Goal: Information Seeking & Learning: Check status

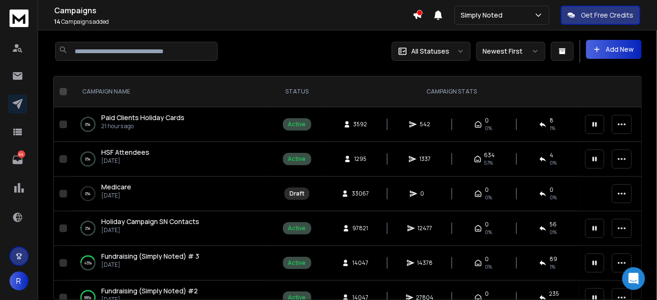
click at [155, 126] on p "21 hours ago" at bounding box center [142, 127] width 83 height 8
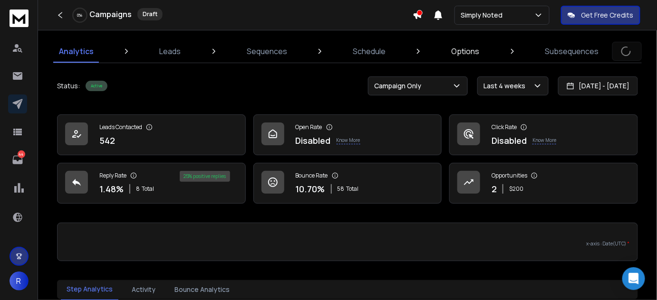
click at [479, 52] on p "Options" at bounding box center [465, 51] width 28 height 11
click at [471, 53] on p "Options" at bounding box center [465, 51] width 28 height 11
click at [57, 11] on icon at bounding box center [60, 15] width 9 height 9
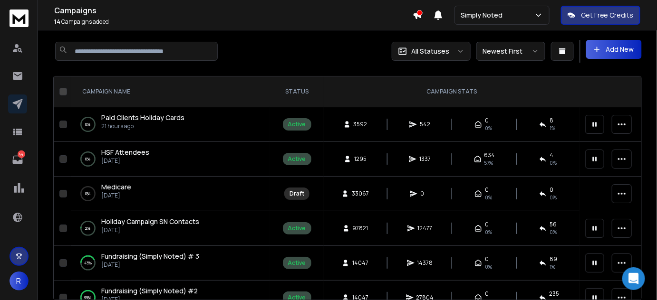
click at [592, 124] on icon at bounding box center [594, 124] width 4 height 5
click at [138, 152] on span "HSF Attendees" at bounding box center [125, 152] width 48 height 9
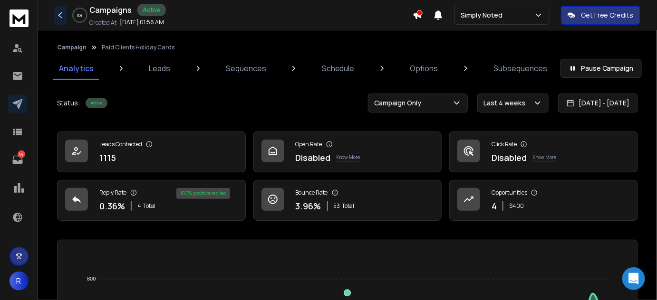
click at [55, 15] on button at bounding box center [60, 15] width 12 height 19
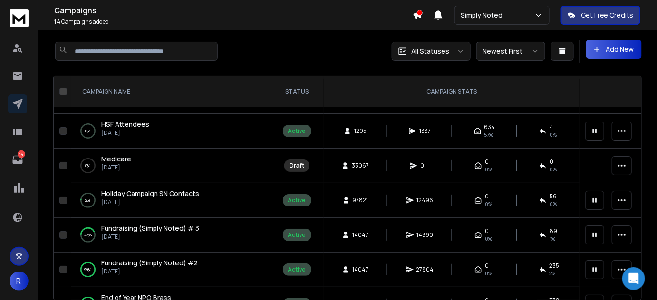
scroll to position [43, 0]
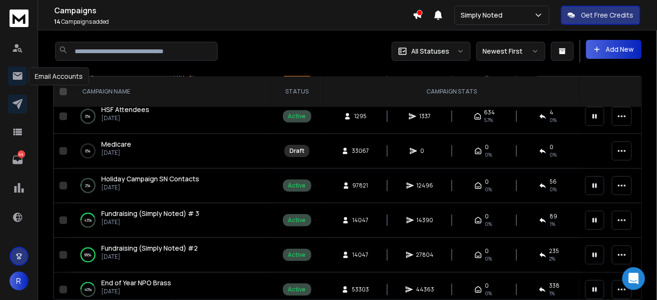
click at [16, 74] on icon at bounding box center [18, 76] width 10 height 8
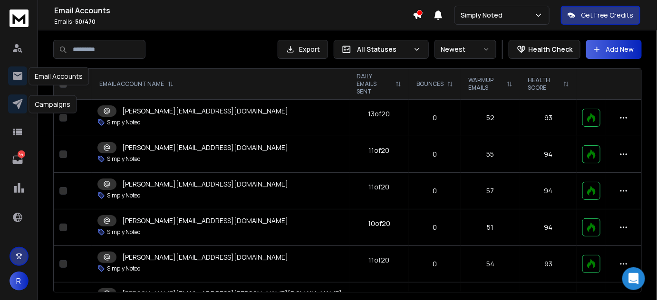
click at [12, 111] on link at bounding box center [17, 104] width 19 height 19
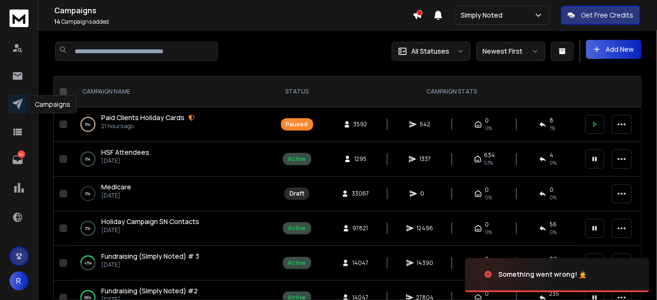
click at [188, 137] on td "0 % Paid Clients Holiday Cards 21 hours ago" at bounding box center [170, 124] width 199 height 35
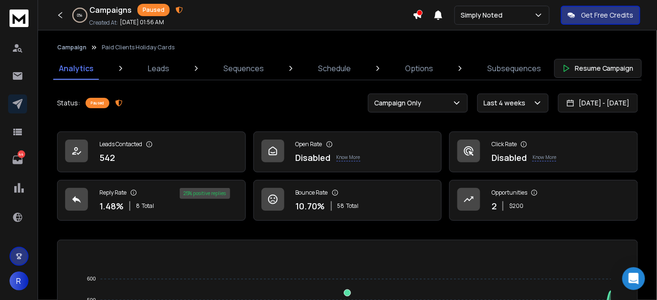
click at [177, 68] on div "Analytics Leads Sequences Schedule Options Subsequences" at bounding box center [299, 68] width 493 height 23
click at [170, 67] on link "Leads" at bounding box center [158, 68] width 33 height 23
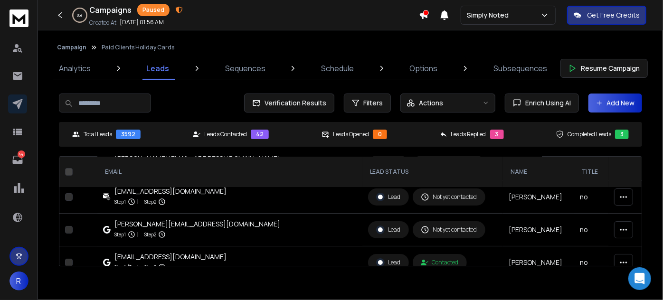
scroll to position [86, 0]
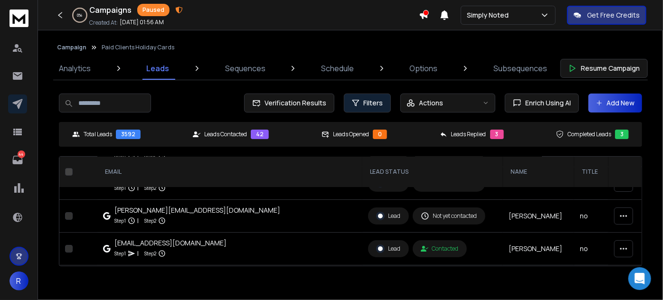
click at [371, 105] on span "Filters" at bounding box center [372, 103] width 19 height 10
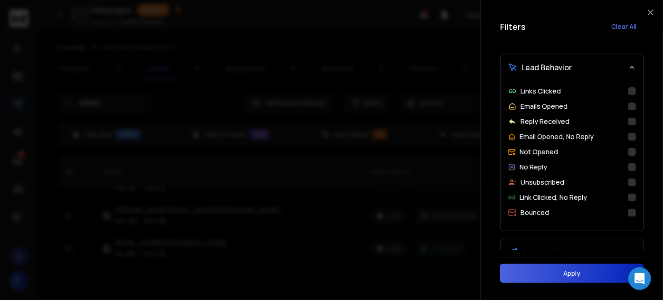
click at [631, 209] on div "Links Clicked Emails Opened Reply Received Email Opened, No Reply Not Opened No…" at bounding box center [572, 158] width 143 height 144
click at [629, 212] on button "Bounced" at bounding box center [633, 213] width 8 height 8
click at [565, 279] on button "Apply" at bounding box center [572, 273] width 144 height 19
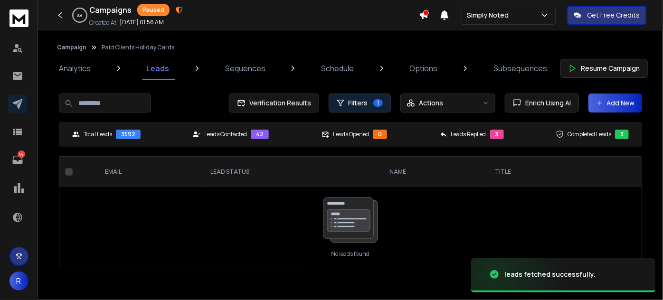
click at [369, 104] on button "Filters 1" at bounding box center [360, 103] width 62 height 19
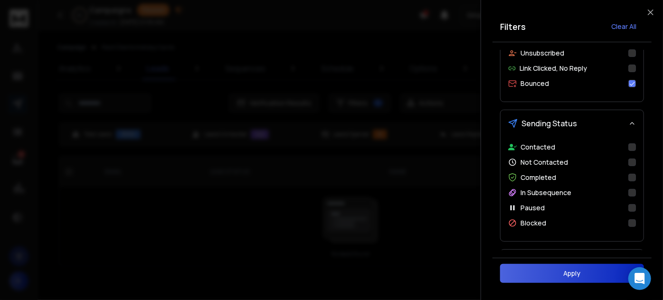
scroll to position [0, 0]
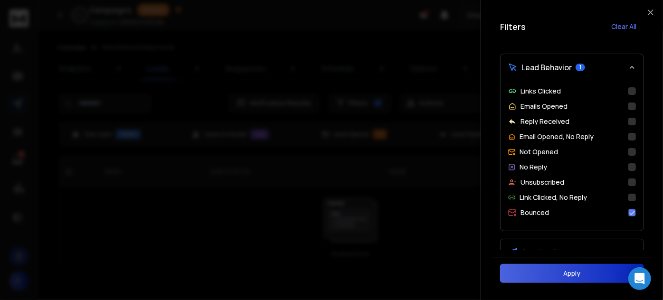
click at [629, 210] on div "Links Clicked Emails Opened Reply Received Email Opened, No Reply Not Opened No…" at bounding box center [572, 158] width 143 height 144
click at [629, 211] on button "Bounced" at bounding box center [633, 213] width 8 height 8
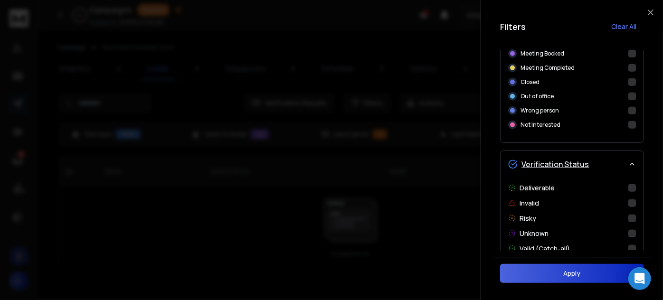
scroll to position [501, 0]
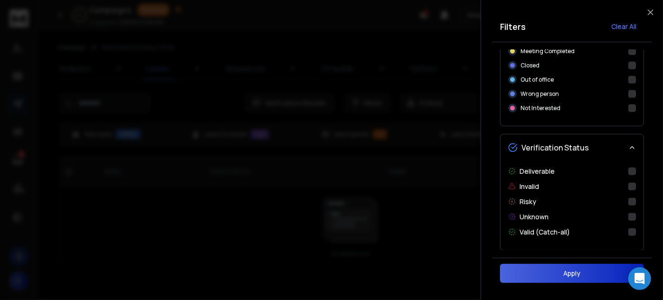
click at [629, 183] on button "Invalid" at bounding box center [633, 187] width 8 height 8
click at [632, 185] on div "Deliverable Invalid Risky Unknown Valid (Catch-all)" at bounding box center [572, 209] width 143 height 84
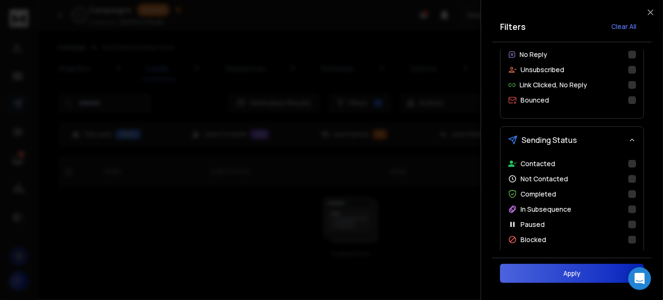
scroll to position [26, 0]
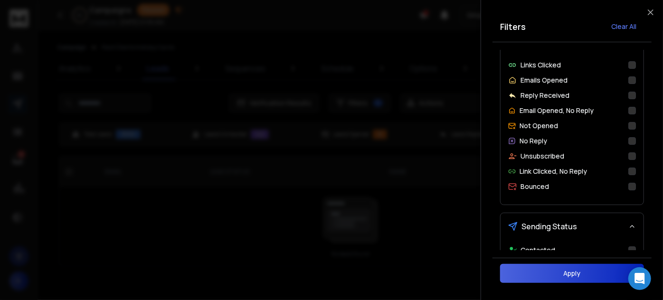
click at [405, 200] on div at bounding box center [331, 150] width 663 height 300
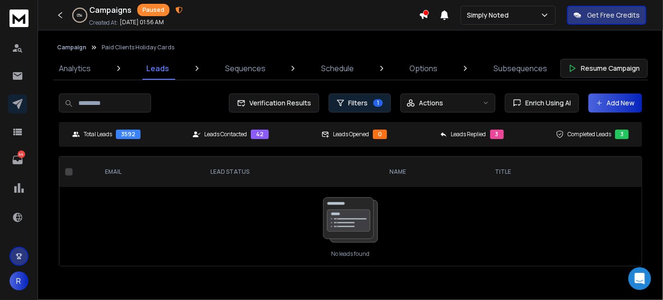
click at [346, 103] on button "Filters 1" at bounding box center [360, 103] width 62 height 19
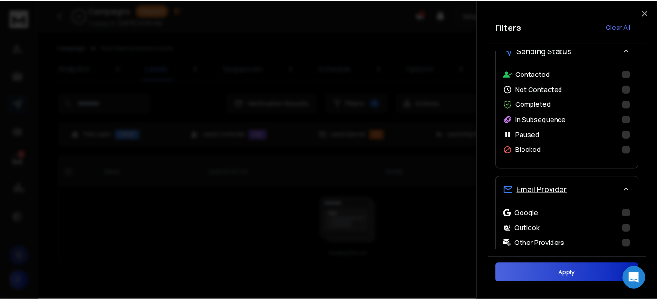
scroll to position [216, 0]
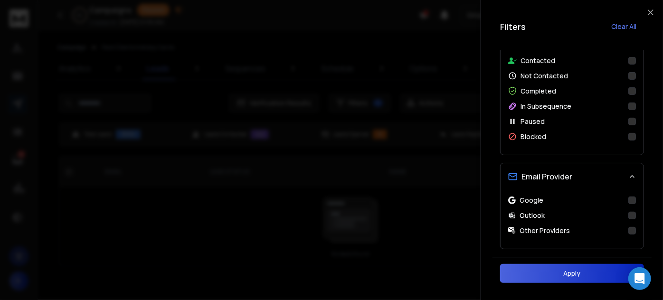
click at [297, 185] on div at bounding box center [331, 150] width 663 height 300
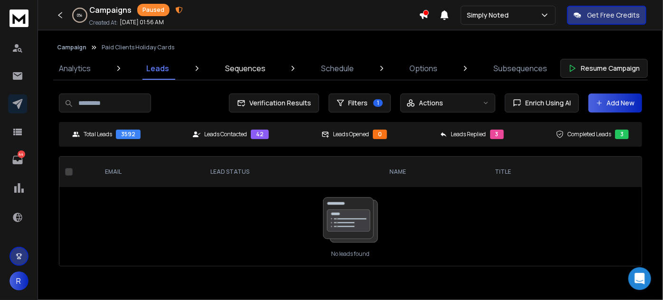
click at [236, 73] on p "Sequences" at bounding box center [245, 68] width 40 height 11
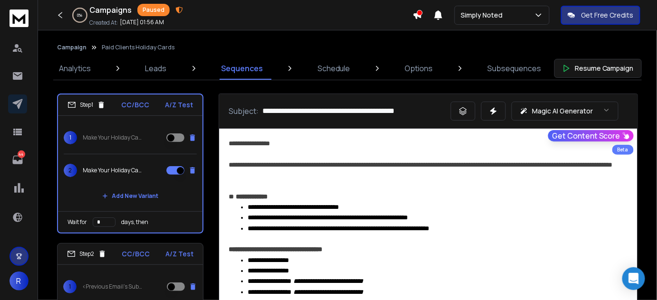
click at [127, 167] on p "Make Your Holiday Cards Stand Out in 2025 🎁✍️" at bounding box center [113, 171] width 61 height 8
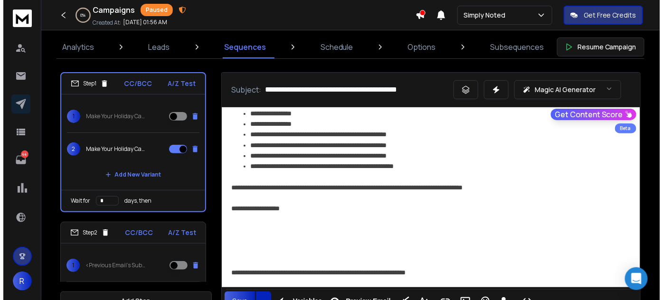
scroll to position [49, 0]
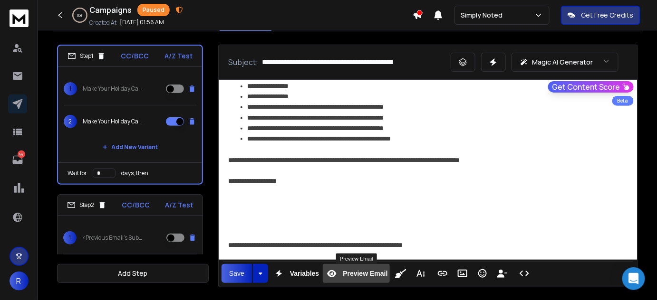
click at [349, 275] on span "Preview Email" at bounding box center [365, 274] width 48 height 8
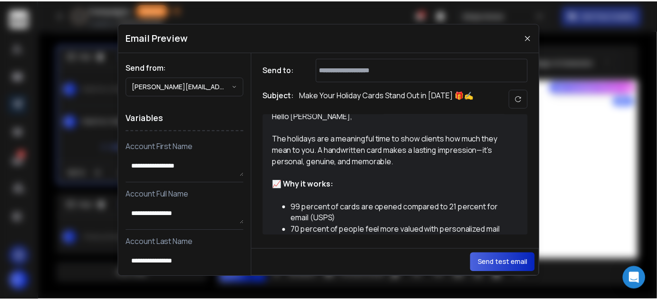
scroll to position [0, 0]
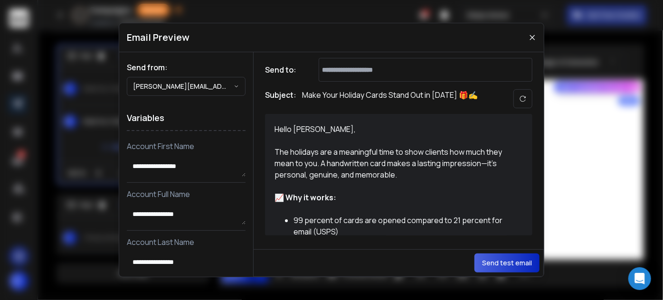
click at [534, 36] on icon at bounding box center [532, 37] width 5 height 5
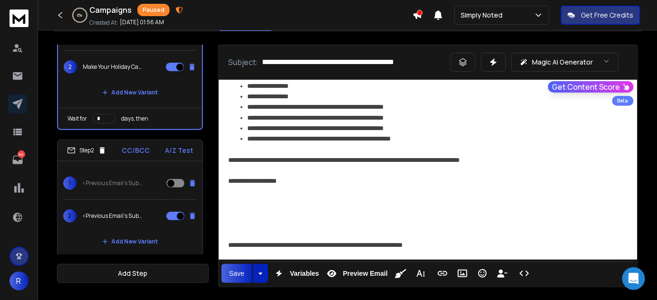
scroll to position [56, 0]
drag, startPoint x: 147, startPoint y: 208, endPoint x: 145, endPoint y: 185, distance: 22.8
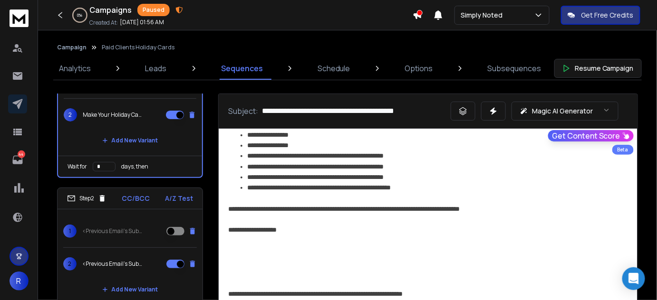
scroll to position [0, 0]
click at [168, 66] on link "Leads" at bounding box center [156, 68] width 33 height 23
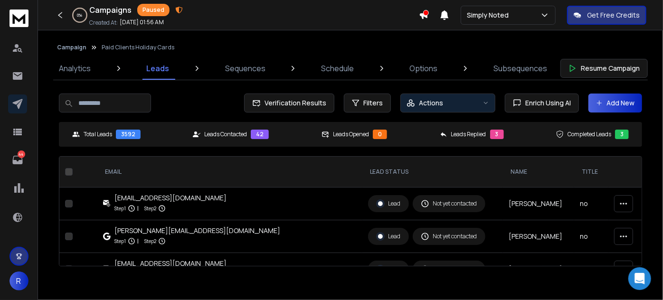
click at [411, 96] on button "Actions" at bounding box center [448, 103] width 95 height 19
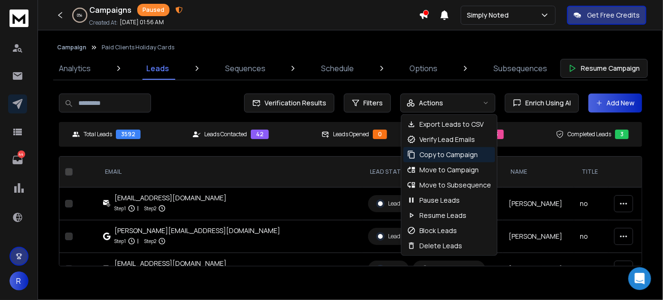
click at [192, 120] on div "Verification Results Filters Actions Enrich Using AI Add New Total Leads 3592 L…" at bounding box center [350, 175] width 583 height 163
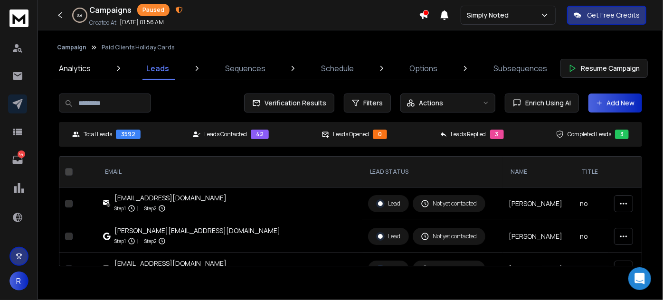
click at [80, 67] on p "Analytics" at bounding box center [75, 68] width 32 height 11
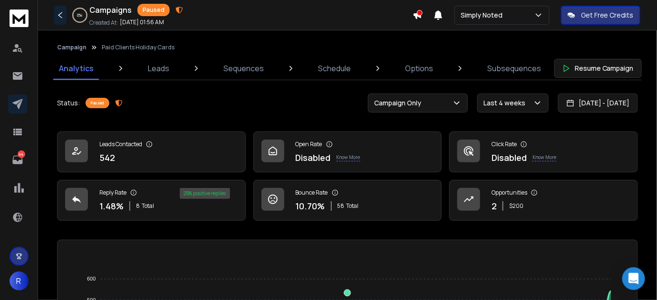
click at [59, 7] on button at bounding box center [60, 15] width 12 height 19
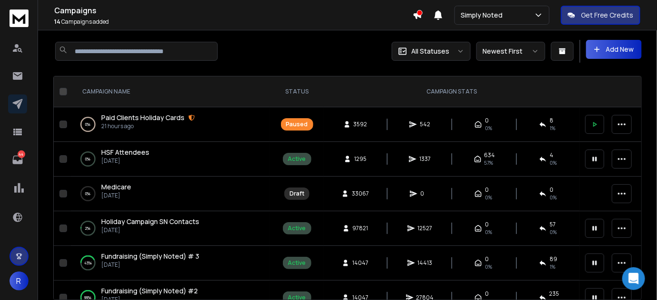
click at [593, 124] on icon at bounding box center [595, 124] width 4 height 5
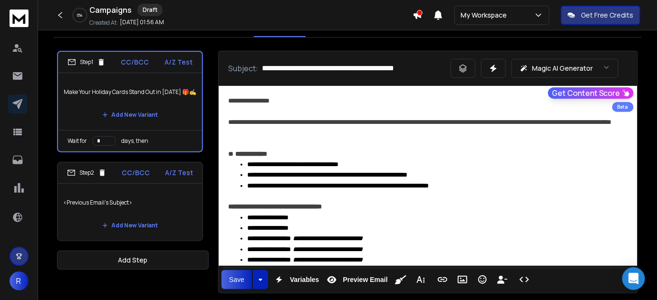
scroll to position [43, 0]
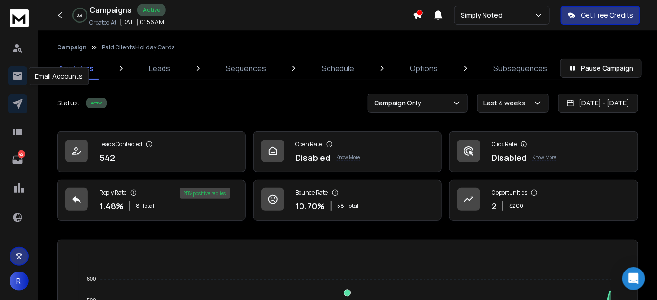
click at [8, 82] on link at bounding box center [17, 76] width 19 height 19
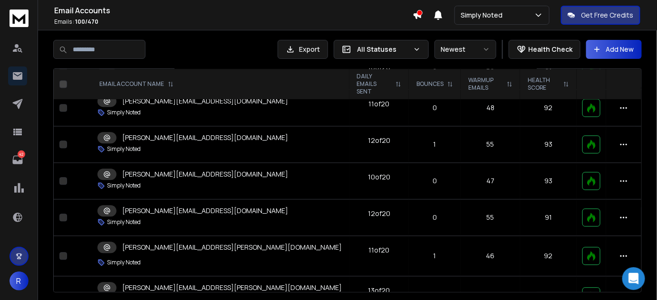
scroll to position [2127, 0]
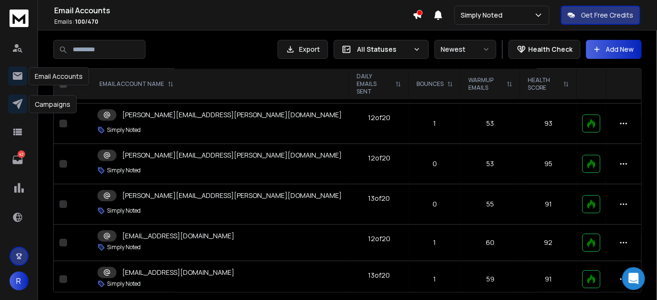
click at [18, 96] on link at bounding box center [17, 104] width 19 height 19
